Goal: Task Accomplishment & Management: Manage account settings

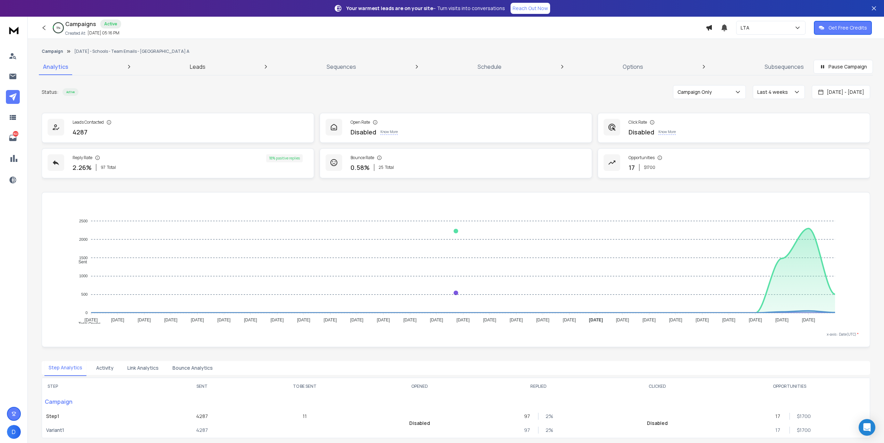
click at [188, 66] on link "Leads" at bounding box center [198, 66] width 24 height 17
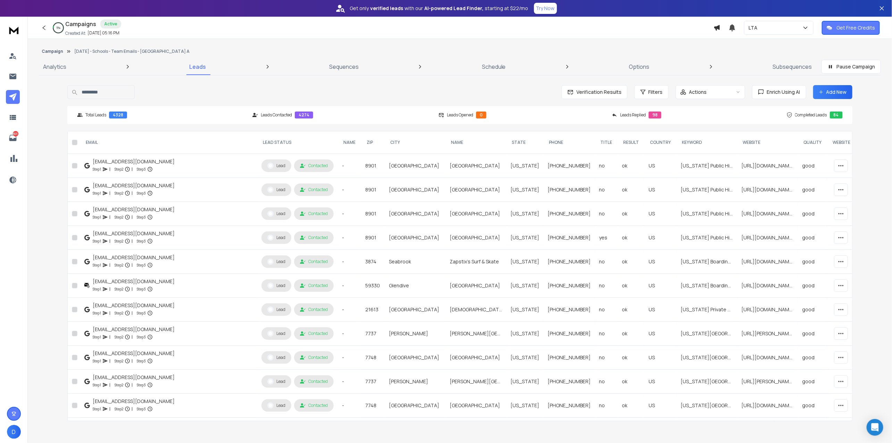
click at [838, 93] on button "Add New" at bounding box center [832, 92] width 39 height 14
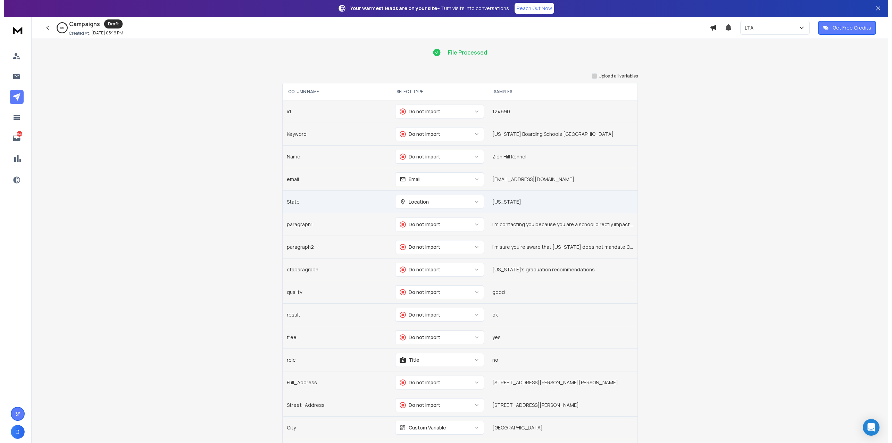
scroll to position [77, 0]
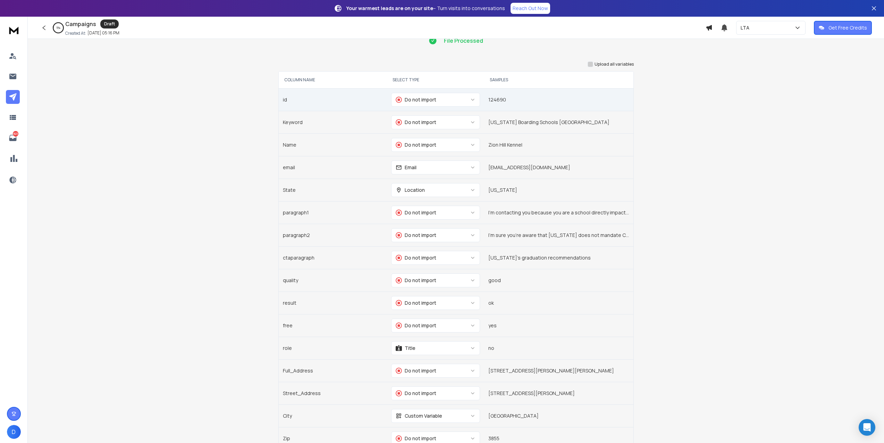
click at [439, 103] on button "Do not import" at bounding box center [435, 100] width 89 height 14
click at [454, 125] on button "Do not import" at bounding box center [435, 122] width 89 height 14
click at [455, 143] on button "Do not import" at bounding box center [435, 145] width 89 height 14
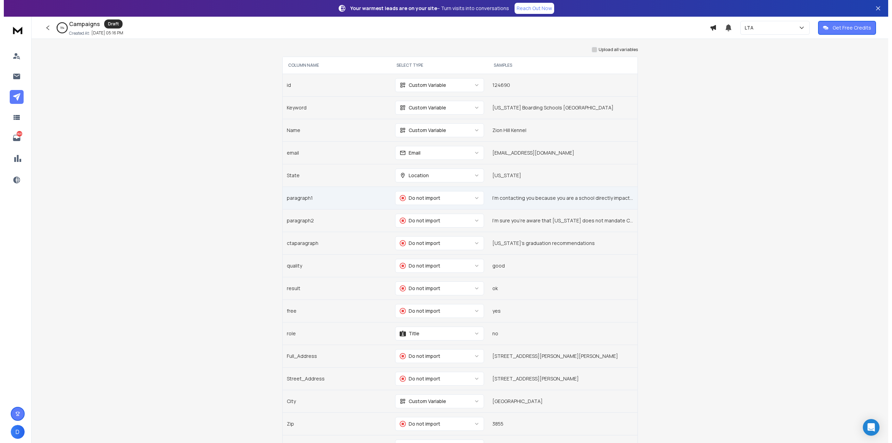
scroll to position [93, 0]
click at [454, 173] on button "Location" at bounding box center [435, 175] width 89 height 14
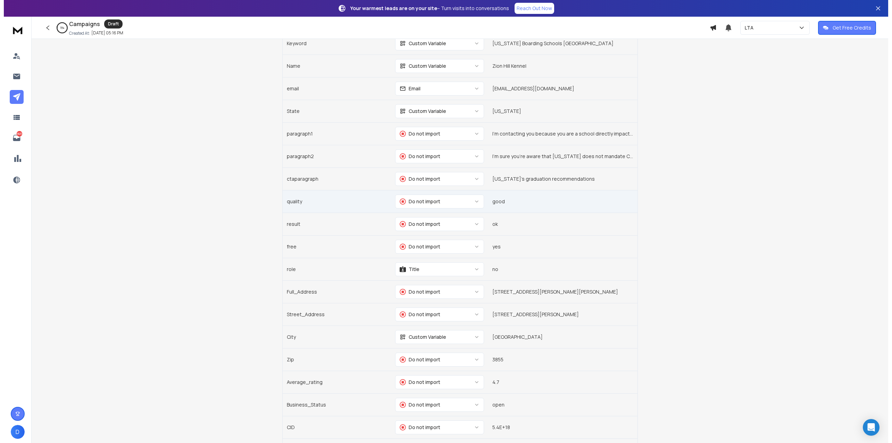
scroll to position [157, 0]
click at [441, 129] on button "Do not import" at bounding box center [435, 133] width 89 height 14
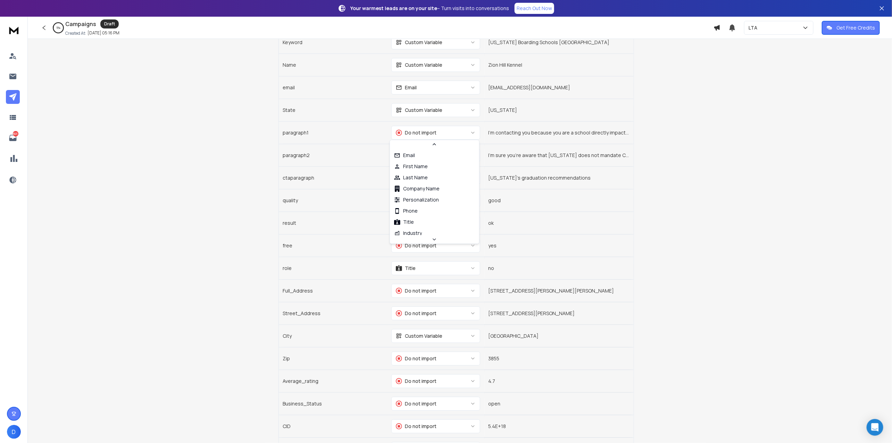
scroll to position [70, 0]
click at [445, 152] on button "Do not import" at bounding box center [435, 155] width 89 height 14
click at [443, 177] on button "Do not import" at bounding box center [439, 178] width 89 height 14
click at [449, 198] on button "Do not import" at bounding box center [435, 200] width 89 height 14
click at [447, 220] on button "Do not import" at bounding box center [431, 223] width 89 height 14
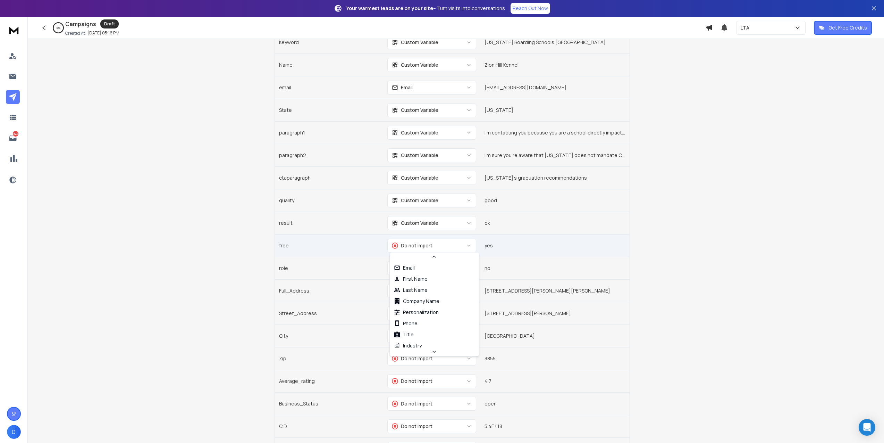
click at [449, 242] on button "Do not import" at bounding box center [431, 245] width 89 height 14
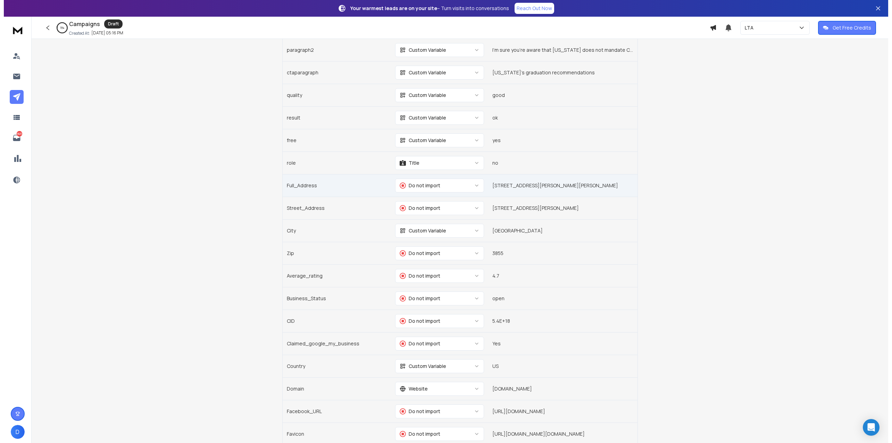
scroll to position [276, 0]
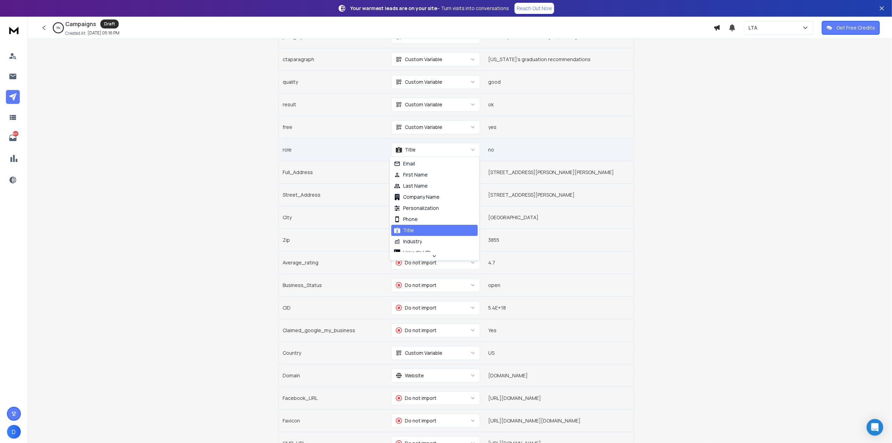
click at [421, 149] on button "Title" at bounding box center [435, 150] width 89 height 14
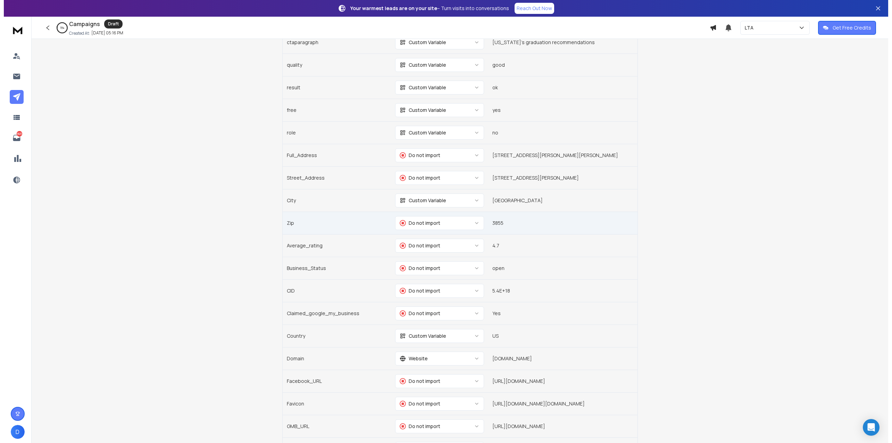
scroll to position [294, 0]
click at [443, 223] on button "Do not import" at bounding box center [435, 222] width 89 height 14
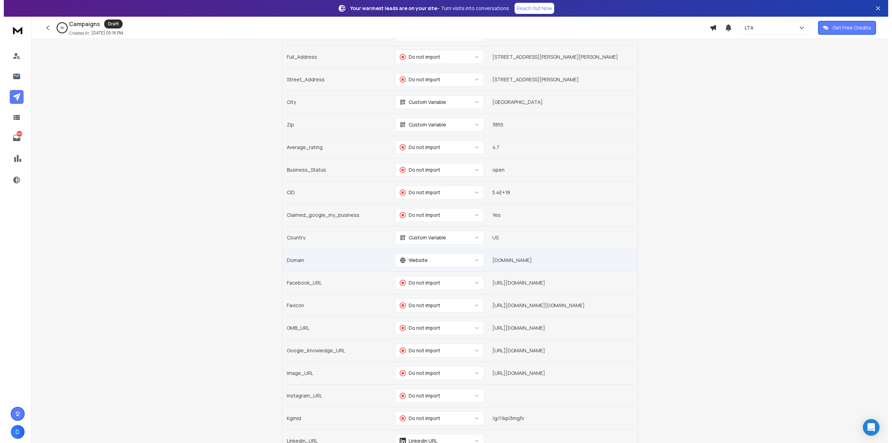
scroll to position [394, 0]
click at [432, 232] on div "Custom Variable" at bounding box center [419, 234] width 47 height 7
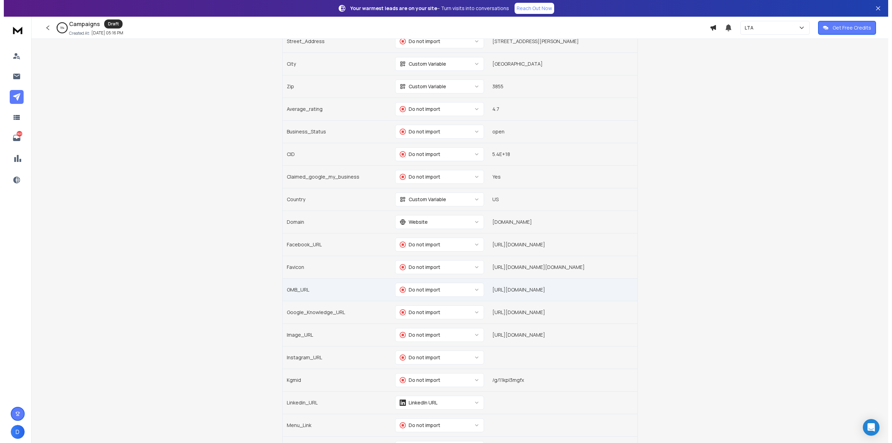
scroll to position [454, 0]
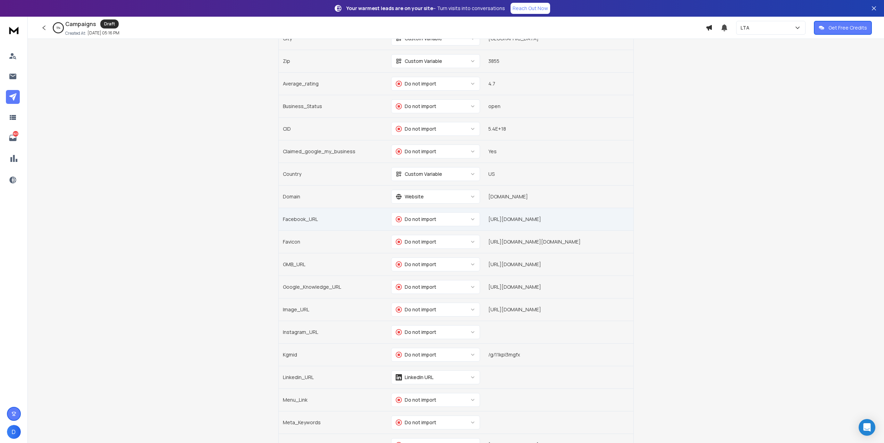
click at [450, 216] on button "Do not import" at bounding box center [435, 219] width 89 height 14
click at [454, 243] on button "Do not import" at bounding box center [435, 242] width 89 height 14
click at [438, 259] on button "Do not import" at bounding box center [435, 264] width 89 height 14
click at [446, 284] on button "Do not import" at bounding box center [435, 287] width 89 height 14
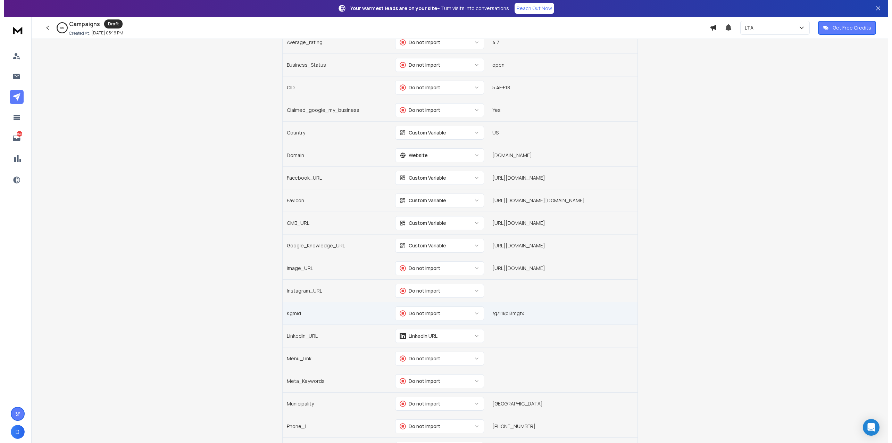
scroll to position [505, 0]
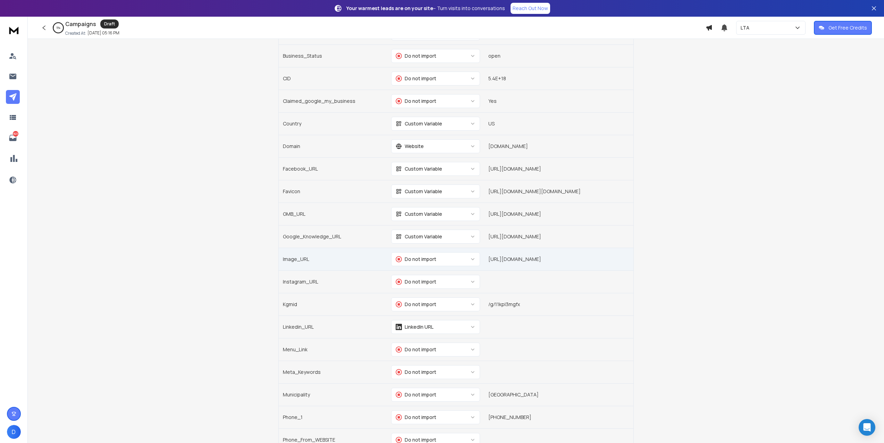
click at [451, 252] on button "Do not import" at bounding box center [435, 259] width 89 height 14
click at [437, 275] on button "Do not import" at bounding box center [431, 282] width 89 height 14
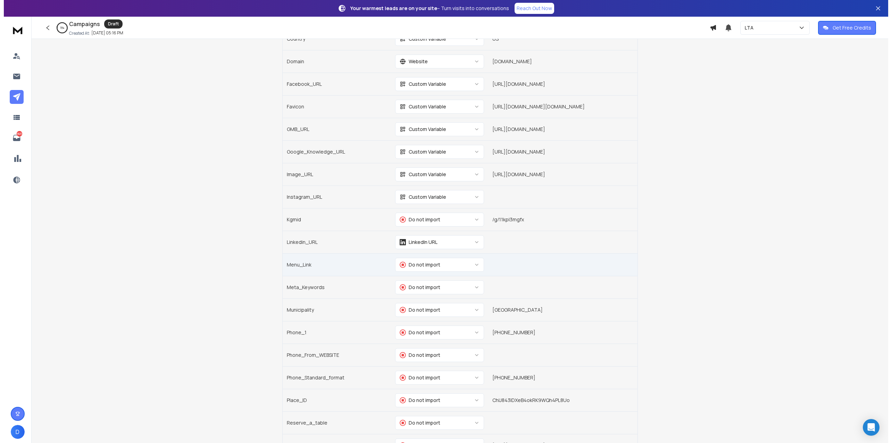
scroll to position [594, 0]
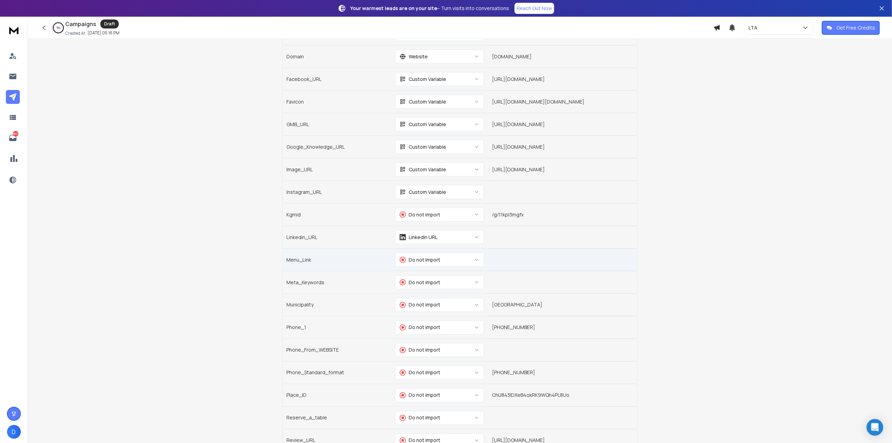
click at [437, 255] on button "Do not import" at bounding box center [439, 260] width 89 height 14
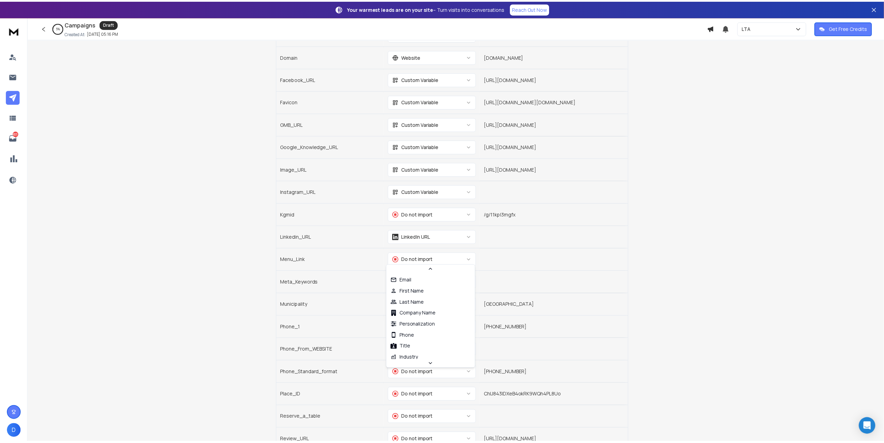
scroll to position [0, 0]
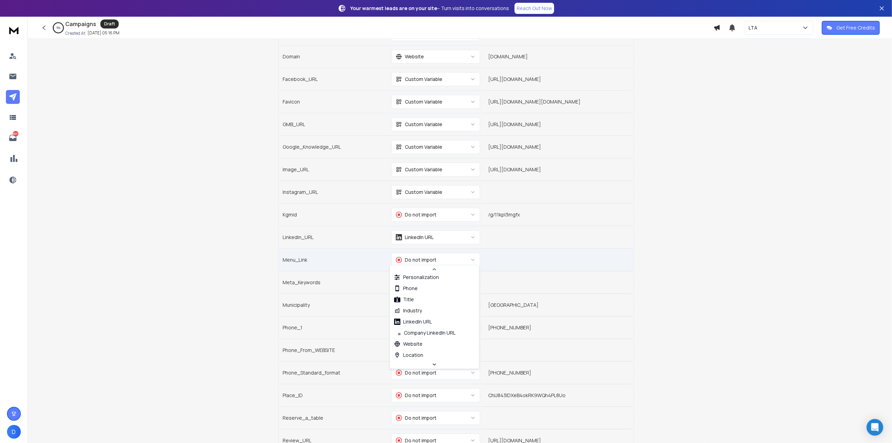
click at [563, 263] on td at bounding box center [558, 259] width 149 height 23
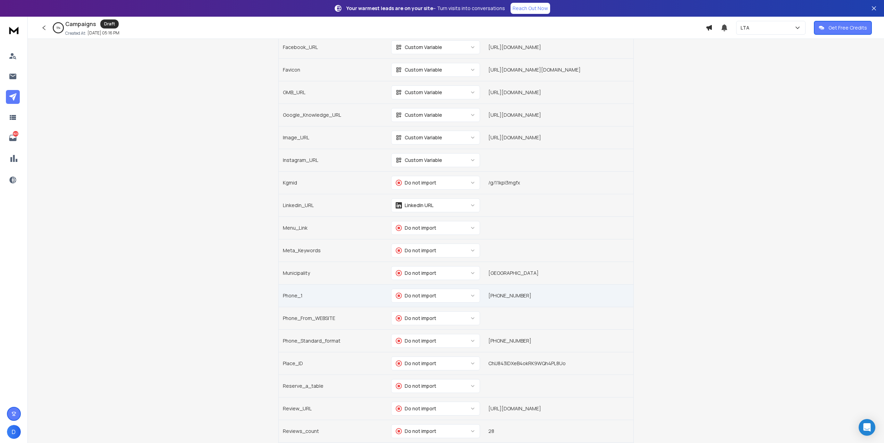
click at [456, 291] on button "Do not import" at bounding box center [435, 295] width 89 height 14
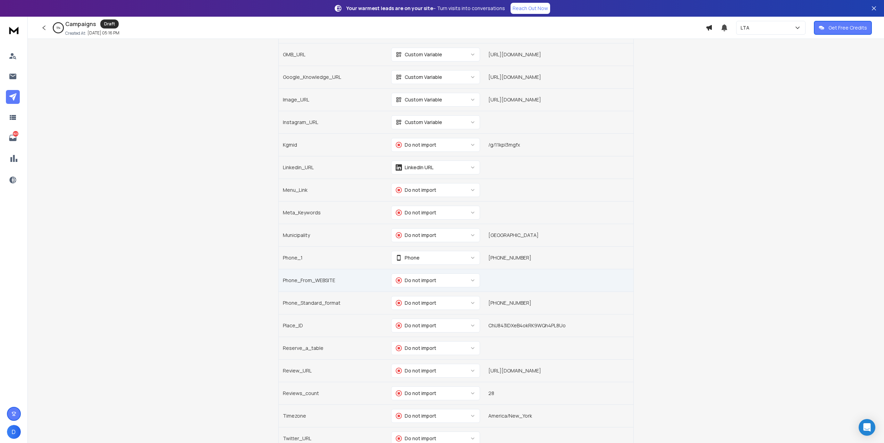
click at [425, 277] on div "Do not import" at bounding box center [416, 280] width 41 height 7
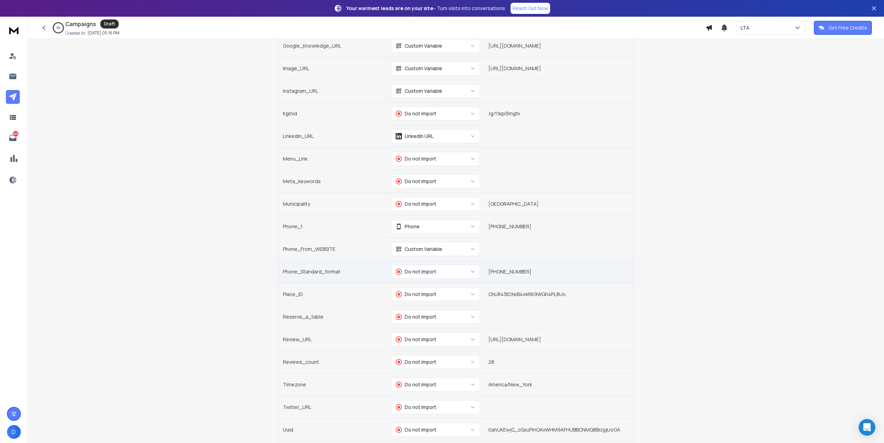
click at [452, 271] on button "Do not import" at bounding box center [435, 272] width 89 height 14
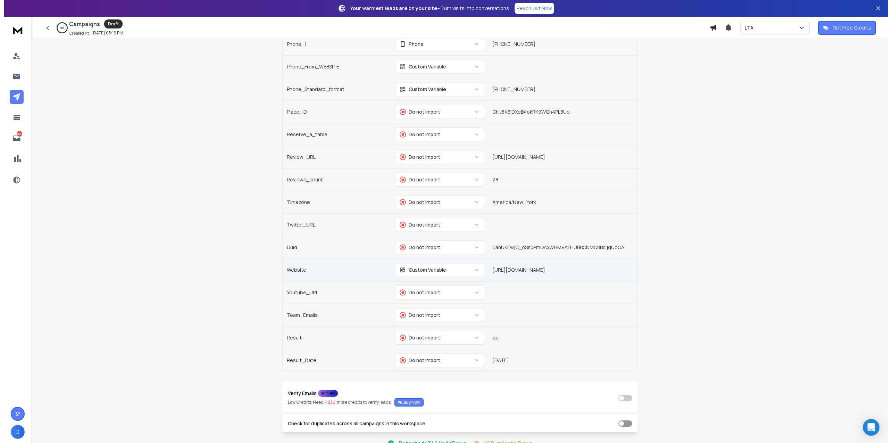
scroll to position [880, 0]
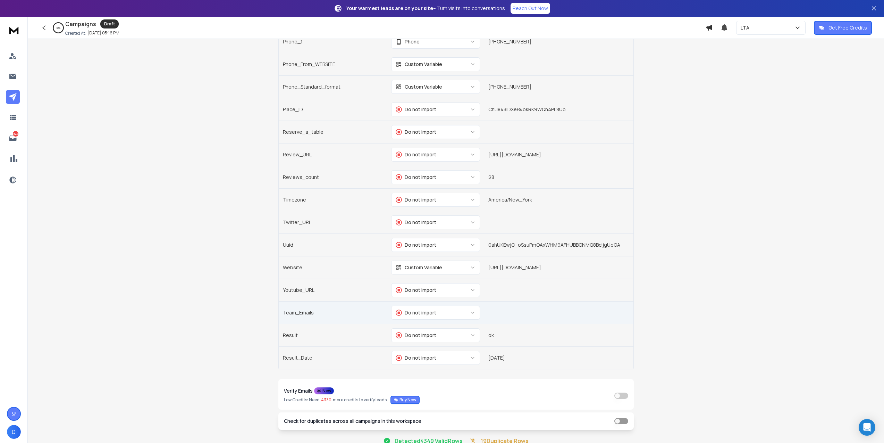
click at [440, 309] on button "Do not import" at bounding box center [435, 312] width 89 height 14
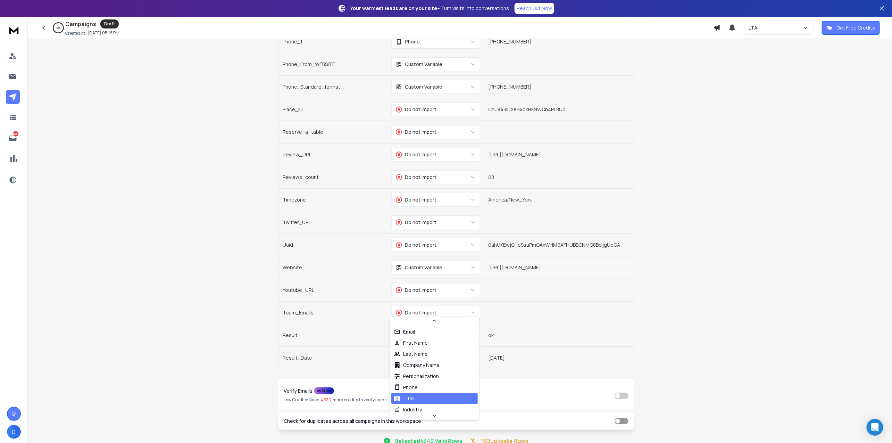
scroll to position [70, 0]
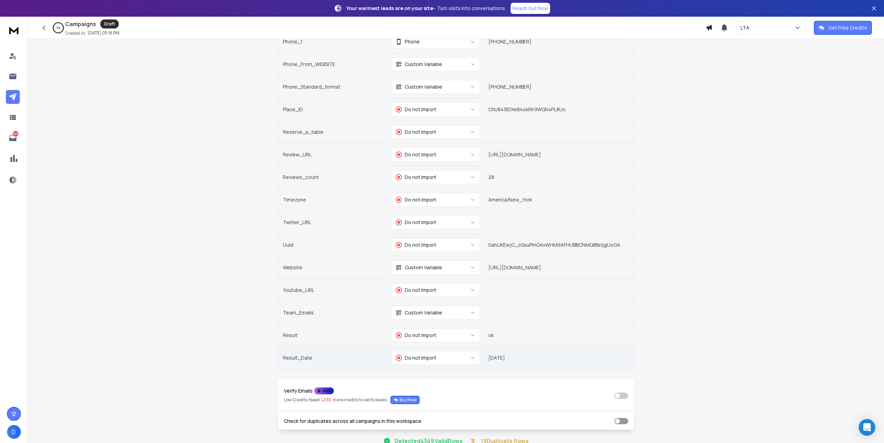
click at [432, 354] on div "Do not import" at bounding box center [416, 357] width 41 height 7
click at [436, 340] on td "Do not import" at bounding box center [435, 335] width 97 height 23
click at [443, 328] on button "Do not import" at bounding box center [435, 335] width 89 height 14
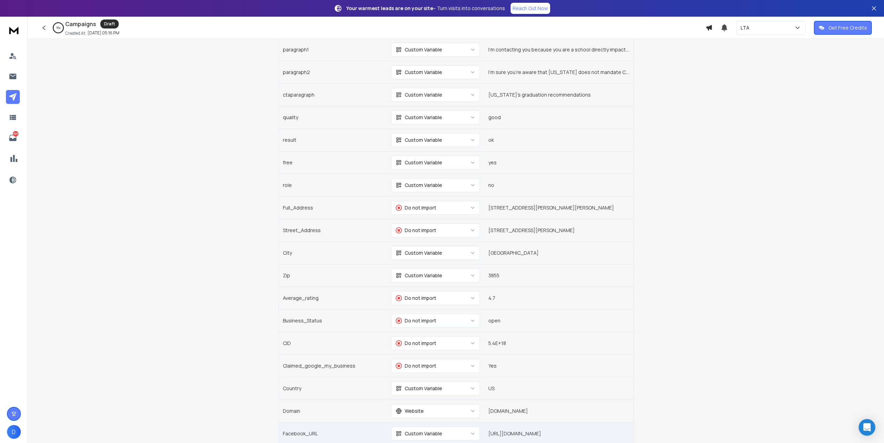
scroll to position [1, 0]
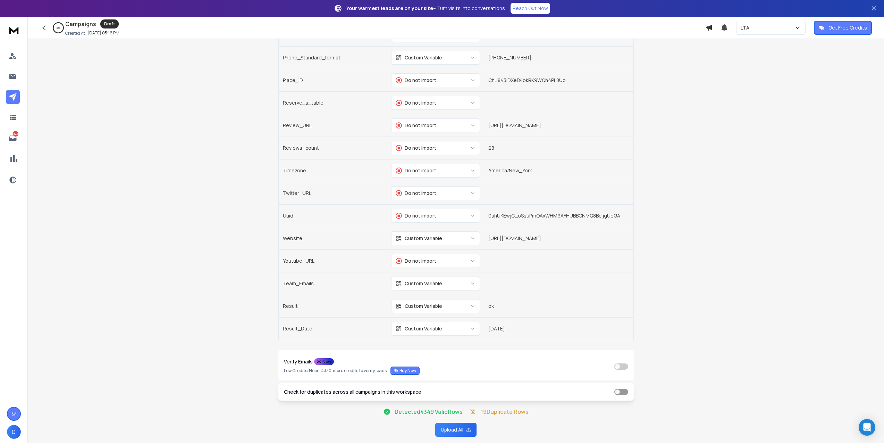
click at [457, 424] on button "Upload All" at bounding box center [455, 429] width 41 height 14
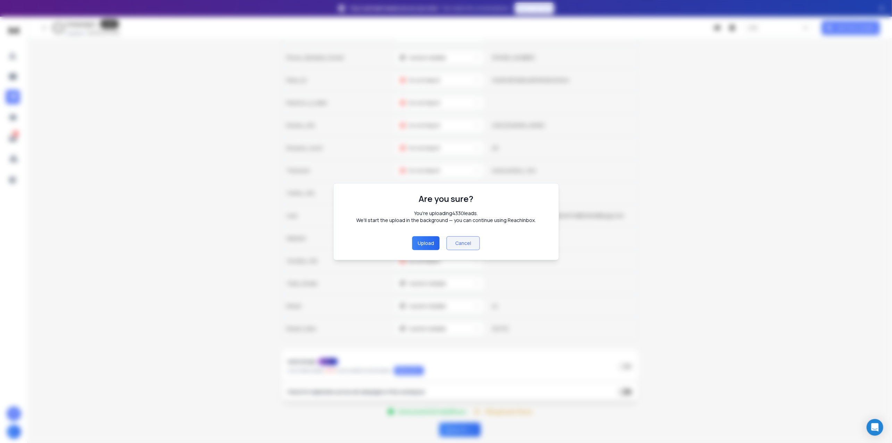
click at [431, 247] on button "Upload" at bounding box center [425, 243] width 27 height 14
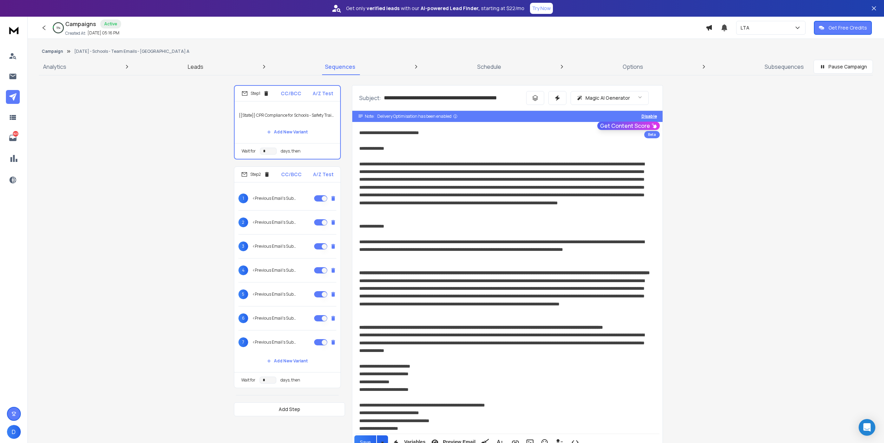
click at [195, 64] on p "Leads" at bounding box center [196, 66] width 16 height 8
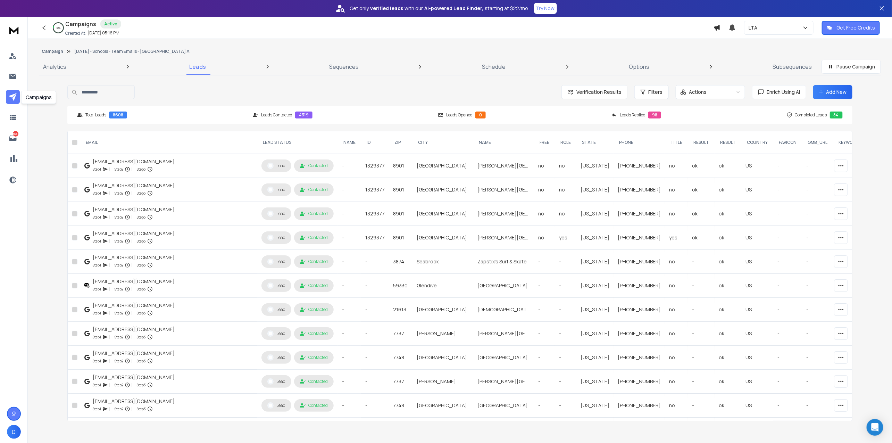
click at [10, 95] on icon at bounding box center [13, 97] width 8 height 8
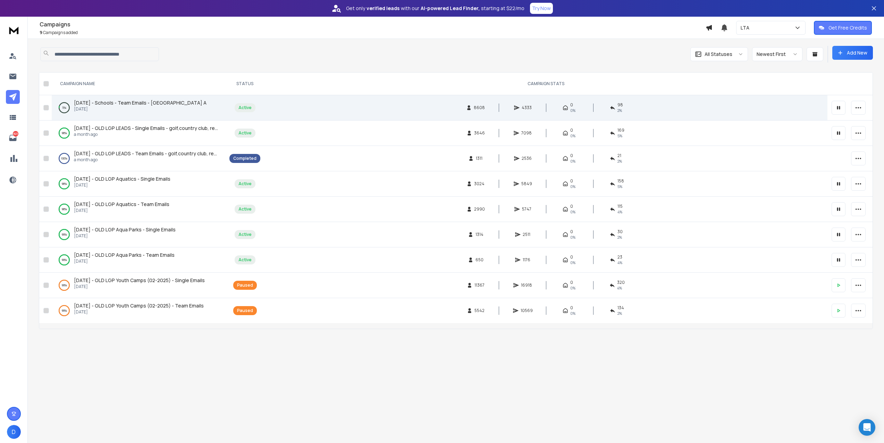
click at [143, 110] on p "[DATE]" at bounding box center [140, 109] width 133 height 6
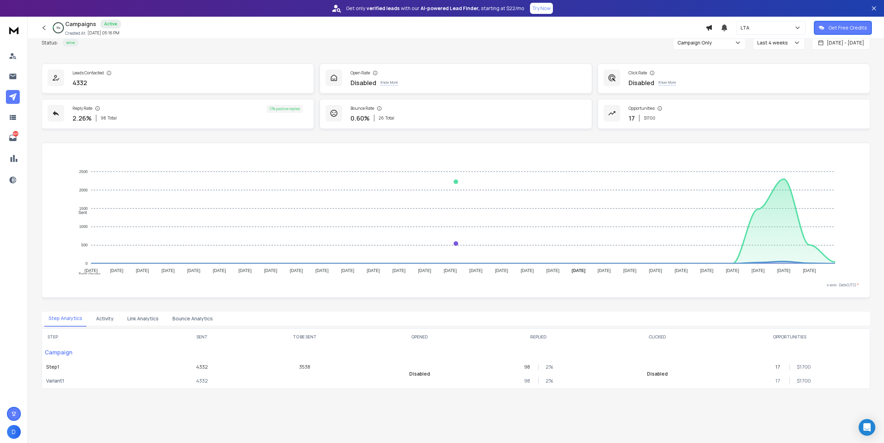
scroll to position [95, 0]
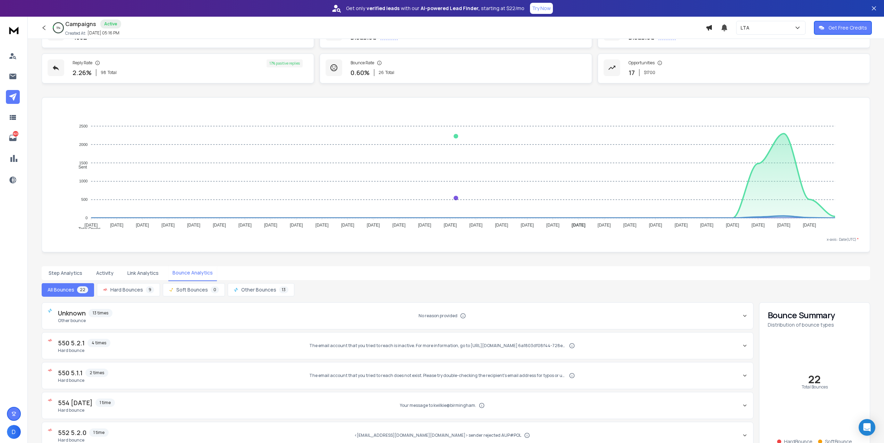
click at [190, 271] on button "Bounce Analytics" at bounding box center [192, 273] width 49 height 16
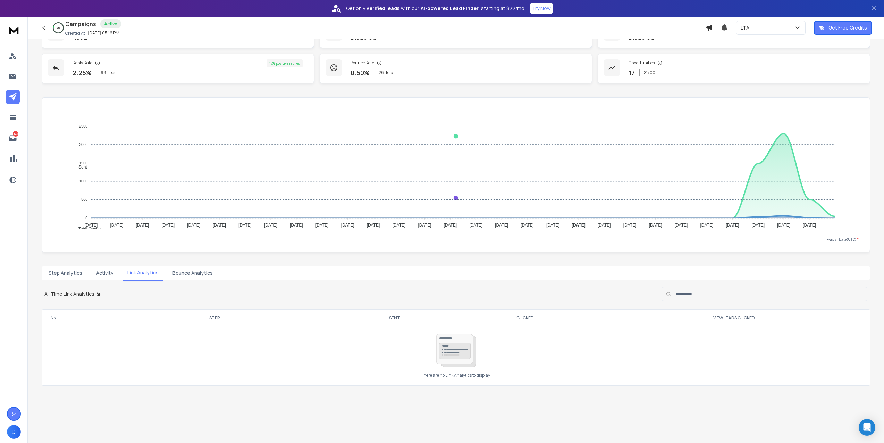
click at [155, 274] on button "Link Analytics" at bounding box center [143, 273] width 40 height 16
click at [111, 271] on button "Activity" at bounding box center [105, 272] width 26 height 15
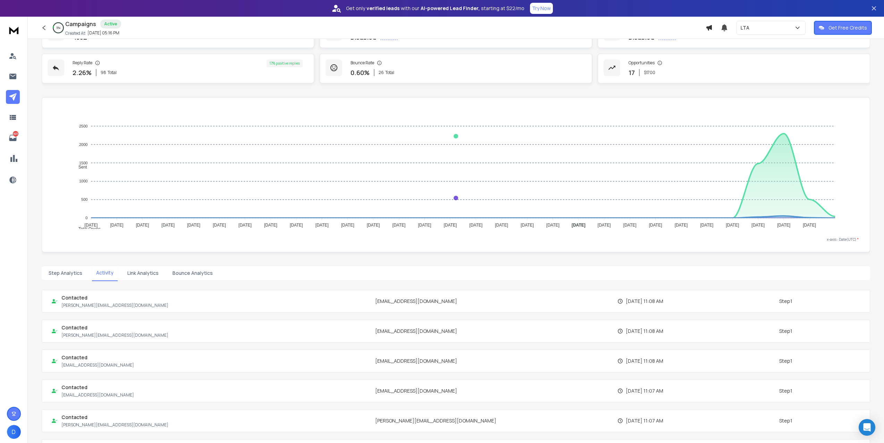
click at [219, 305] on div "Contacted [PERSON_NAME][EMAIL_ADDRESS][DOMAIN_NAME]" at bounding box center [214, 301] width 324 height 14
click at [577, 304] on div "Contacted [PERSON_NAME][EMAIL_ADDRESS][DOMAIN_NAME] [EMAIL_ADDRESS][DOMAIN_NAME…" at bounding box center [456, 301] width 829 height 23
drag, startPoint x: 417, startPoint y: 301, endPoint x: 374, endPoint y: 301, distance: 43.7
click at [374, 301] on div "Contacted [PERSON_NAME][EMAIL_ADDRESS][DOMAIN_NAME] [EMAIL_ADDRESS][DOMAIN_NAME…" at bounding box center [456, 301] width 829 height 23
copy div "[PERSON_NAME][EMAIL_ADDRESS][DOMAIN_NAME] [EMAIL_ADDRESS][DOMAIN_NAME]"
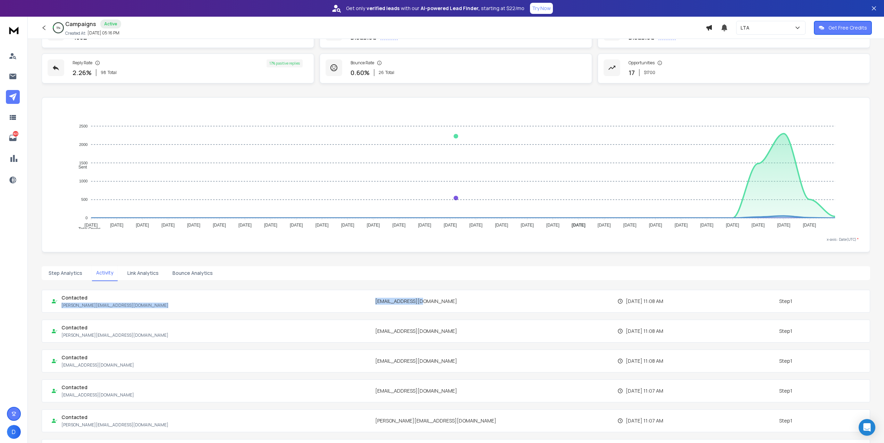
click at [392, 301] on p "[EMAIL_ADDRESS][DOMAIN_NAME]" at bounding box center [416, 301] width 82 height 7
click at [409, 300] on p "[EMAIL_ADDRESS][DOMAIN_NAME]" at bounding box center [416, 301] width 82 height 7
copy div "[EMAIL_ADDRESS][DOMAIN_NAME]"
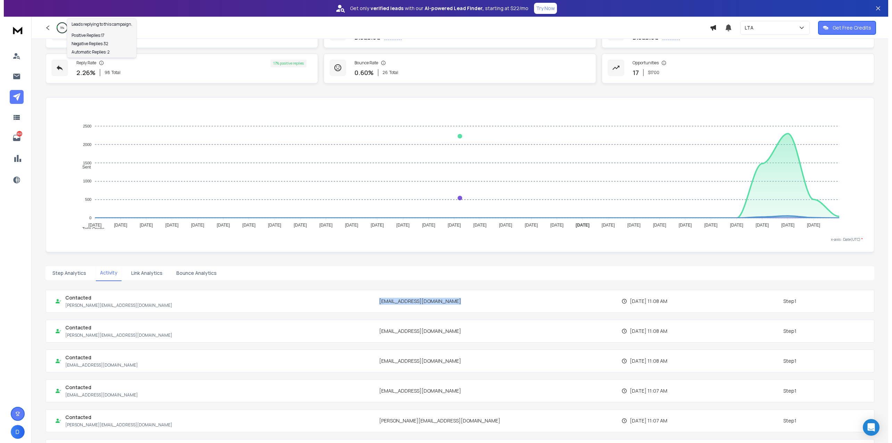
scroll to position [0, 0]
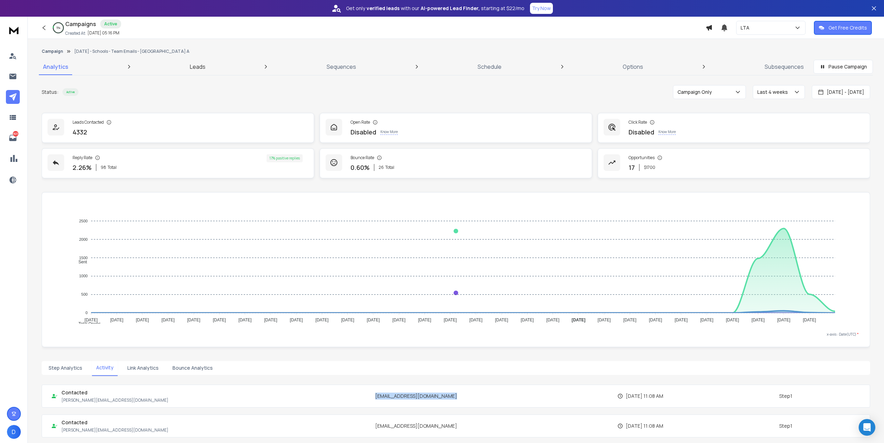
click at [204, 70] on p "Leads" at bounding box center [198, 66] width 16 height 8
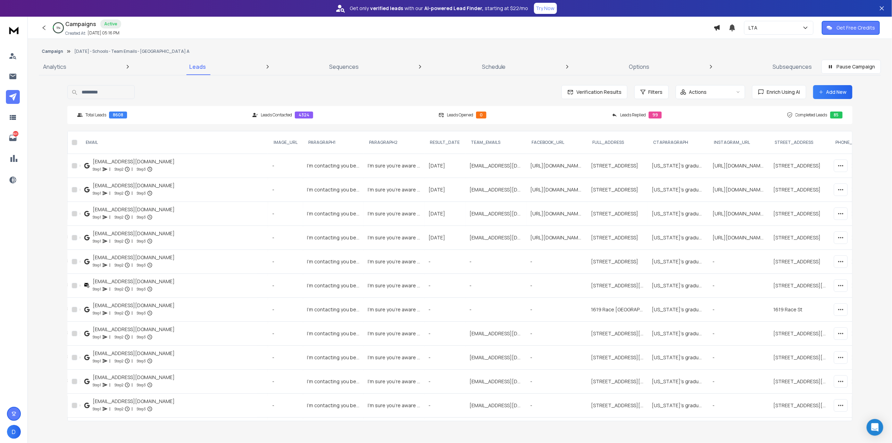
scroll to position [0, 408]
